Goal: Go to known website: Access a specific website the user already knows

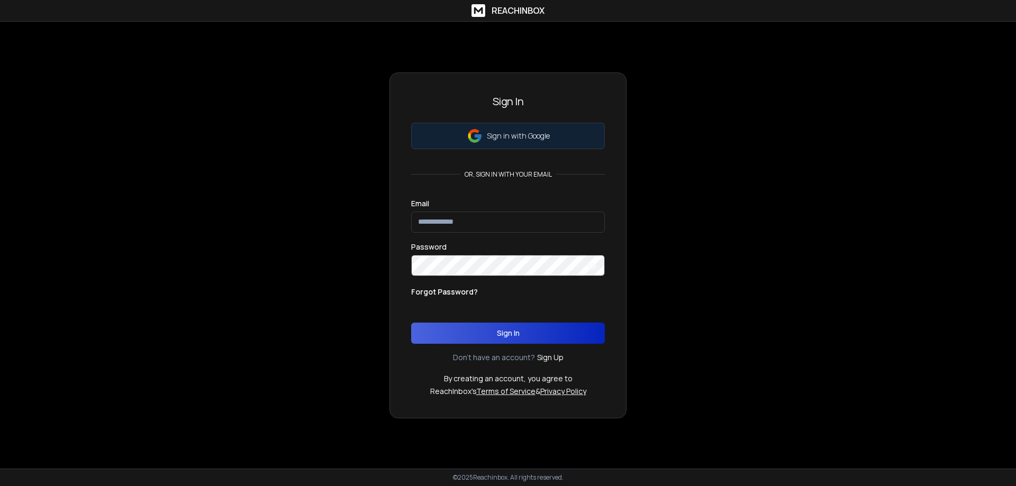
drag, startPoint x: 0, startPoint y: 0, endPoint x: 507, endPoint y: 134, distance: 524.4
click at [507, 134] on p "Sign in with Google" at bounding box center [518, 136] width 63 height 11
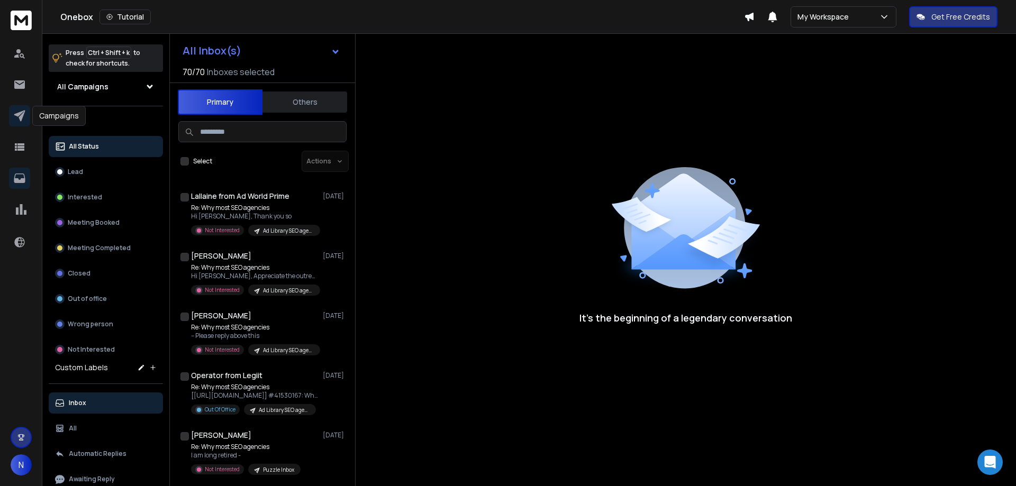
click at [16, 116] on icon at bounding box center [19, 116] width 13 height 13
